Goal: Find specific page/section: Find specific page/section

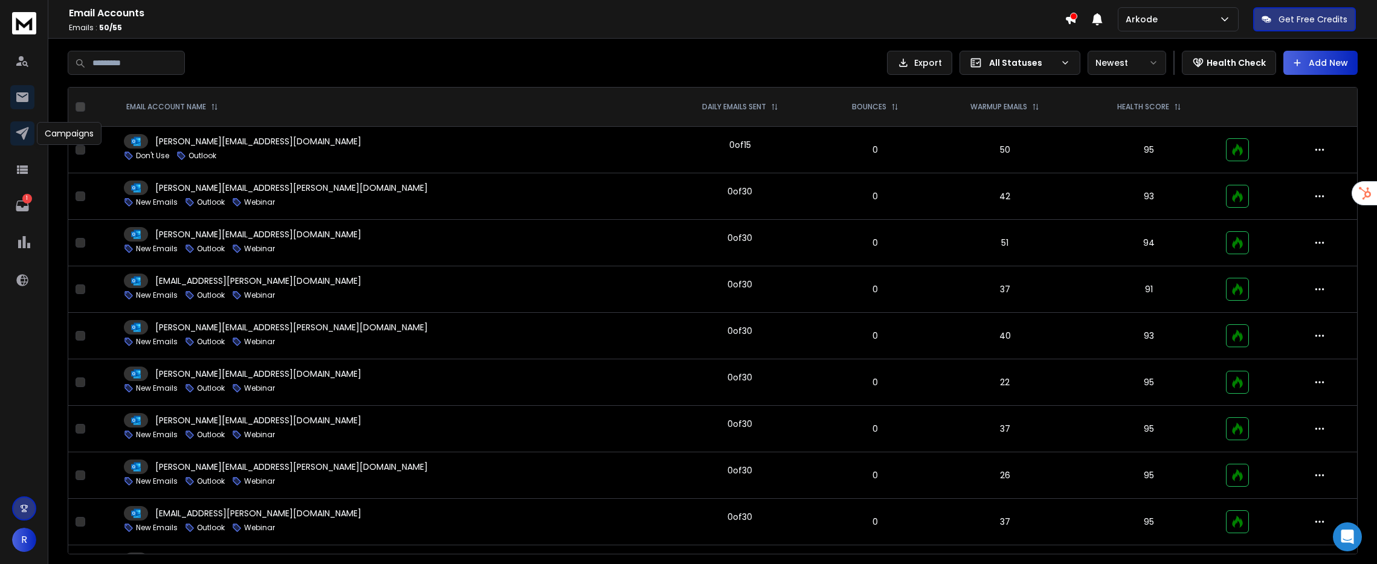
click at [26, 133] on icon at bounding box center [22, 133] width 14 height 14
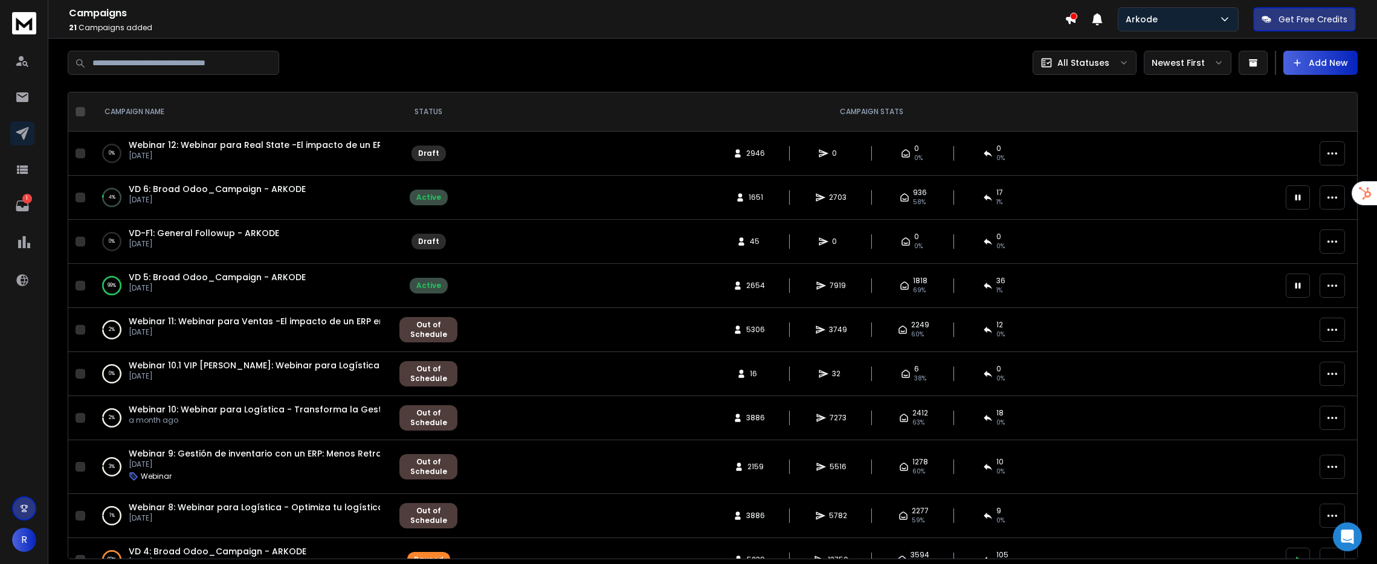
click at [1172, 19] on div "Arkode" at bounding box center [1177, 19] width 105 height 12
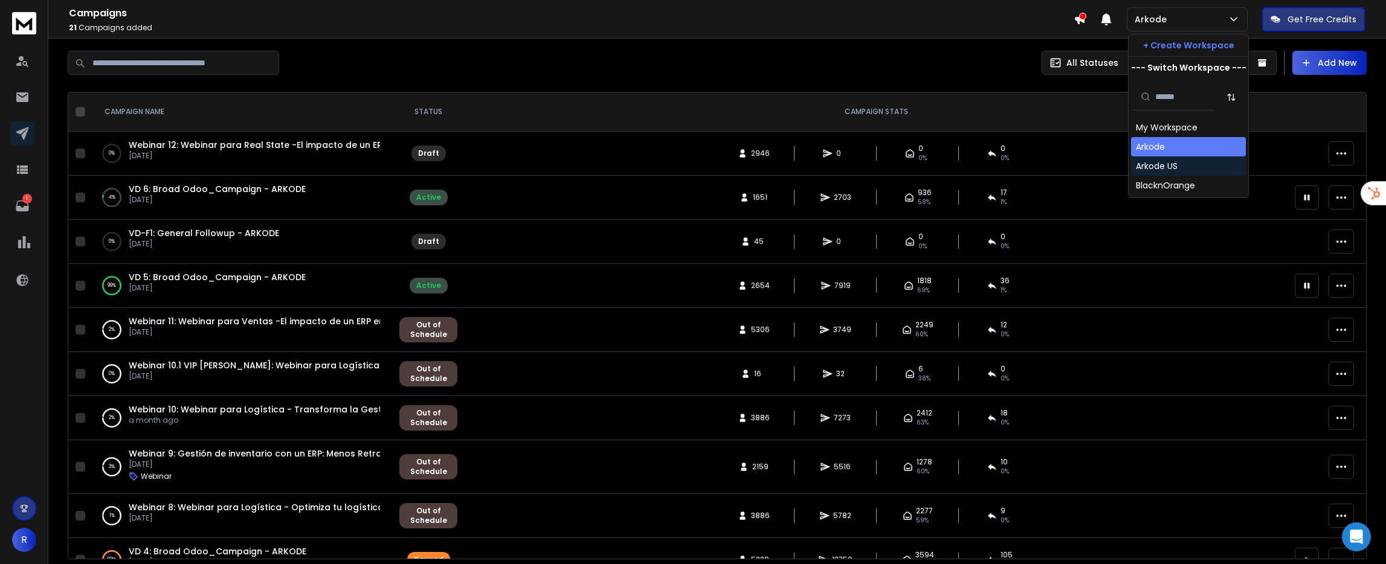
click at [1181, 167] on div "Arkode US" at bounding box center [1188, 165] width 115 height 19
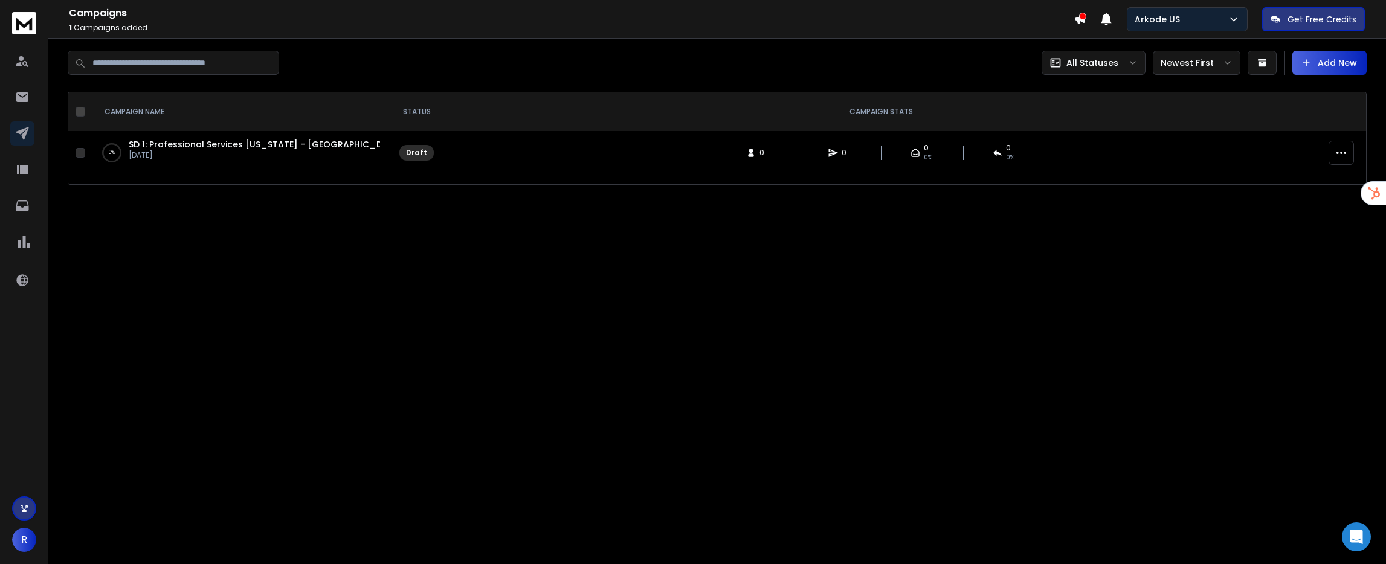
click at [1187, 16] on div "Arkode US" at bounding box center [1186, 19] width 105 height 12
